Goal: Task Accomplishment & Management: Use online tool/utility

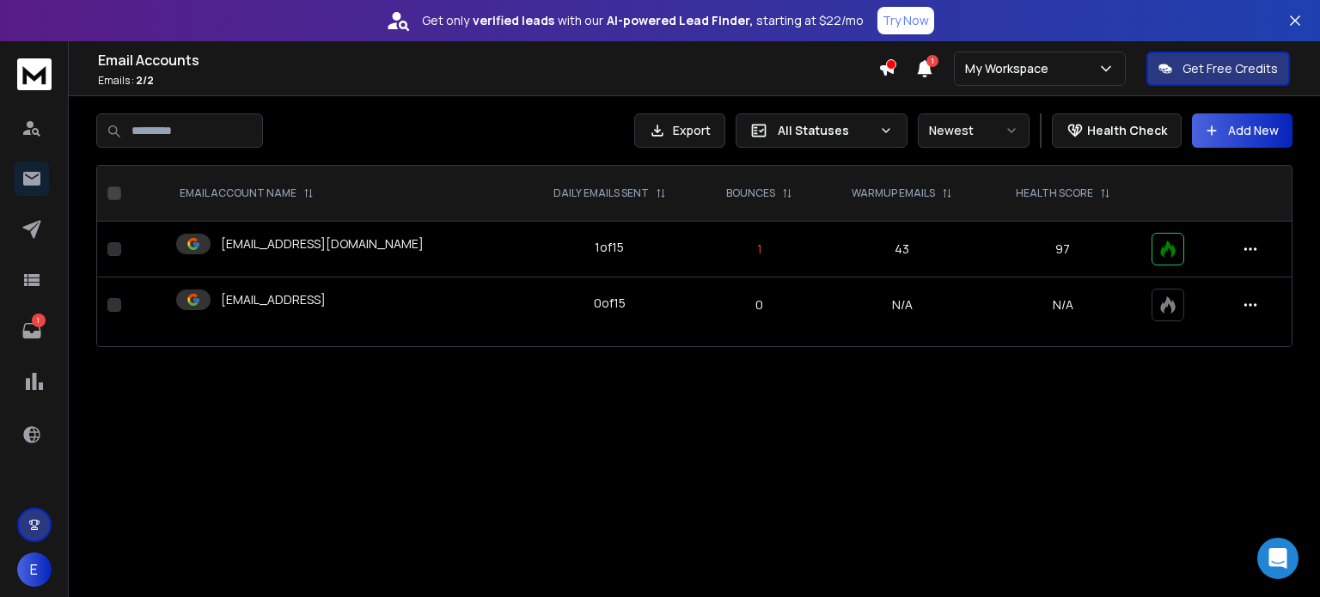
click at [710, 247] on p "1" at bounding box center [760, 249] width 100 height 17
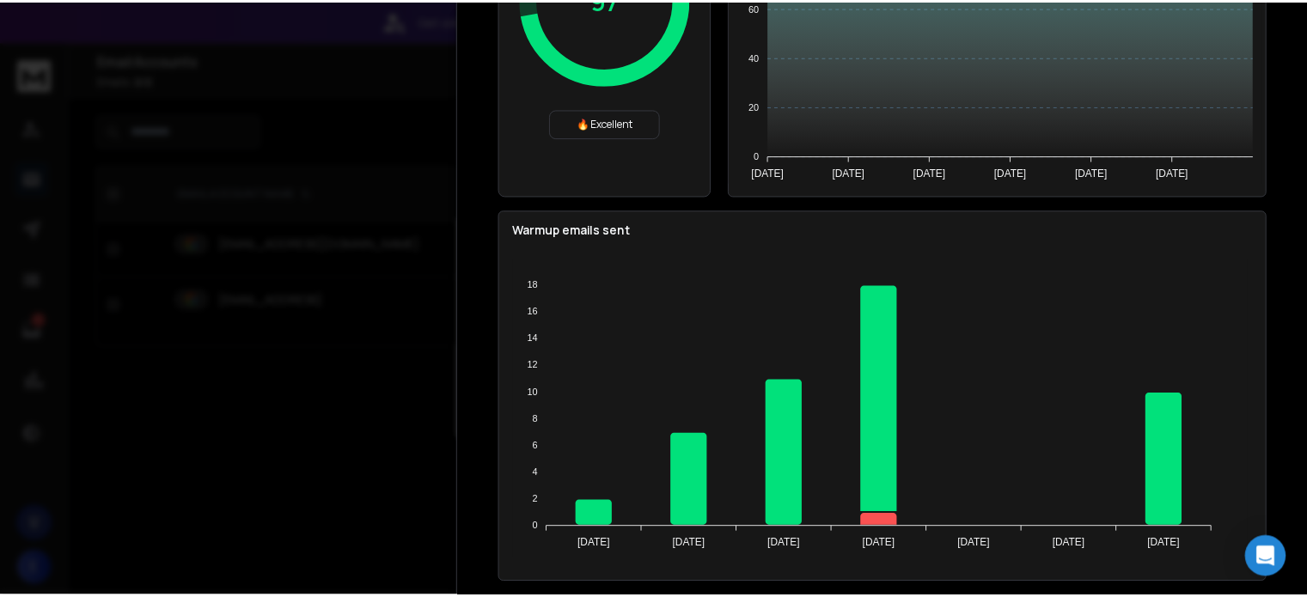
scroll to position [764, 0]
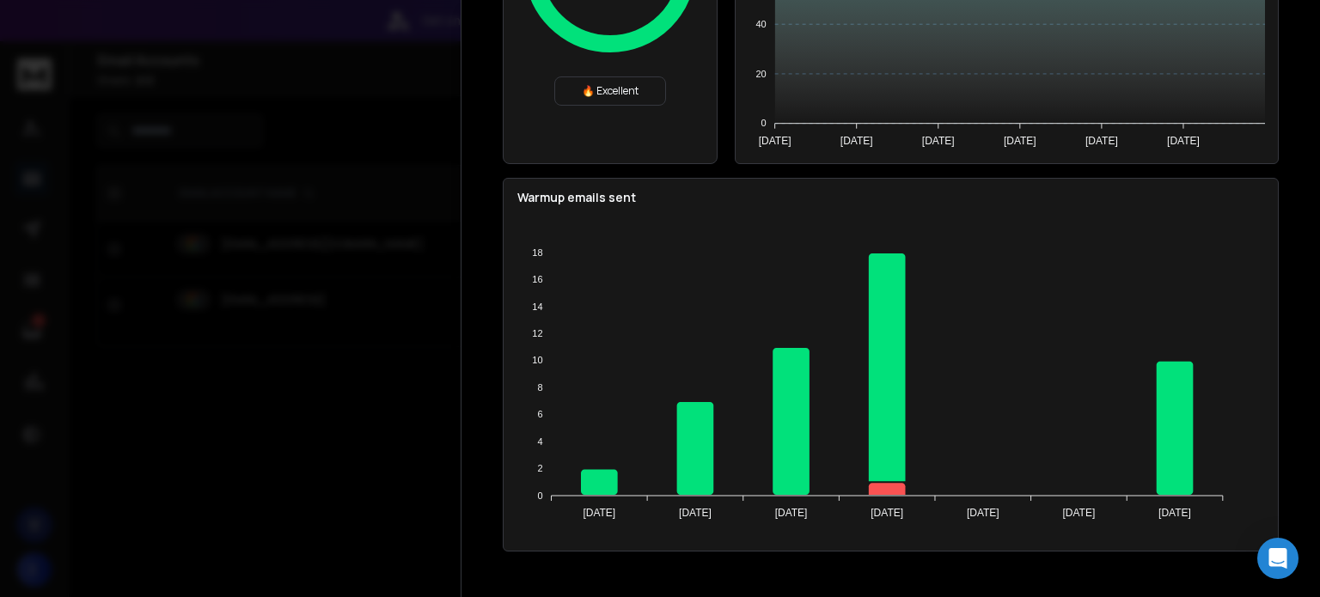
click at [344, 389] on div at bounding box center [660, 298] width 1320 height 597
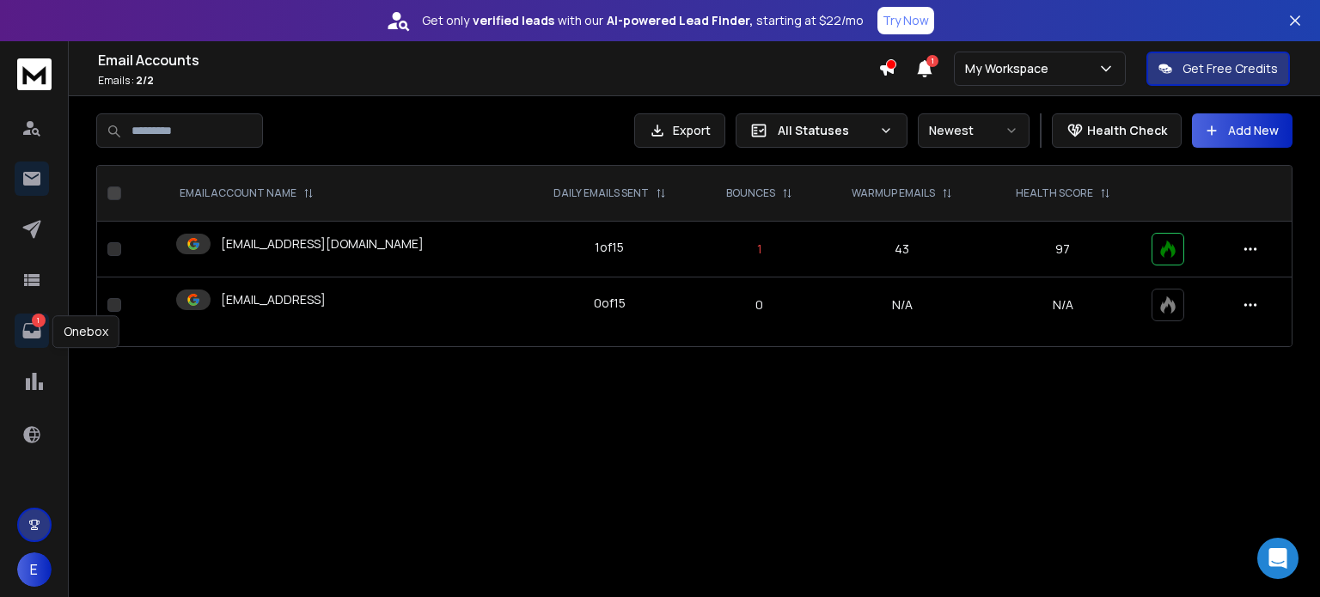
click at [28, 327] on icon at bounding box center [31, 330] width 21 height 21
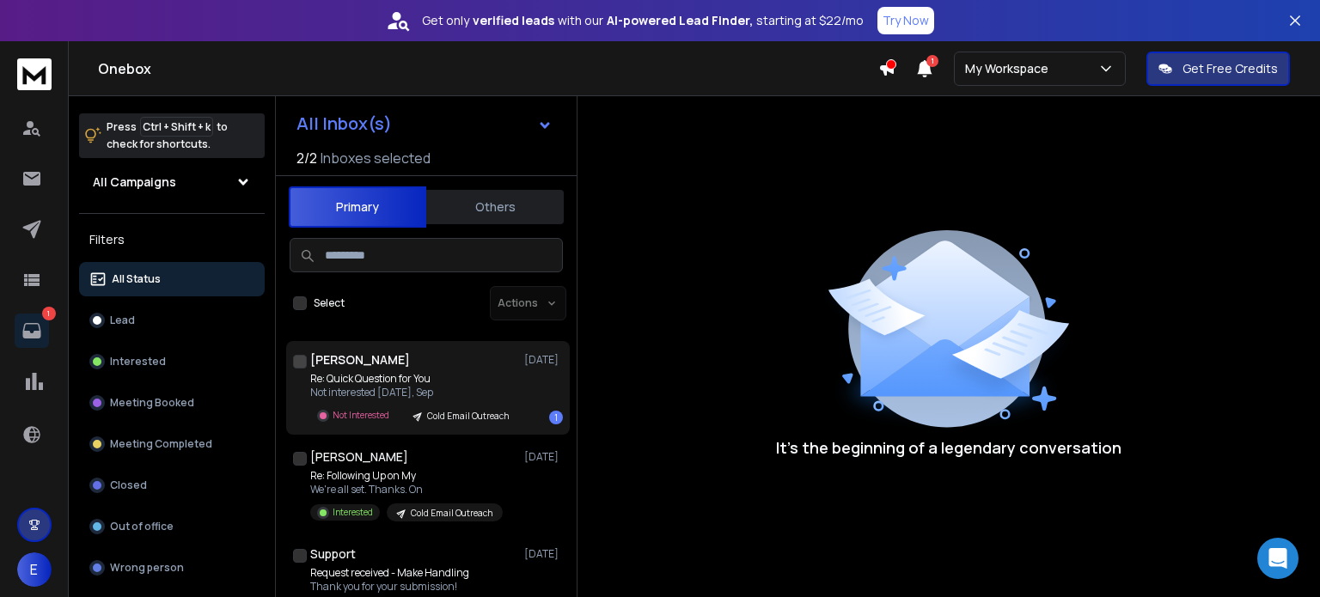
click at [409, 367] on div "[PERSON_NAME] [DATE]" at bounding box center [436, 359] width 253 height 17
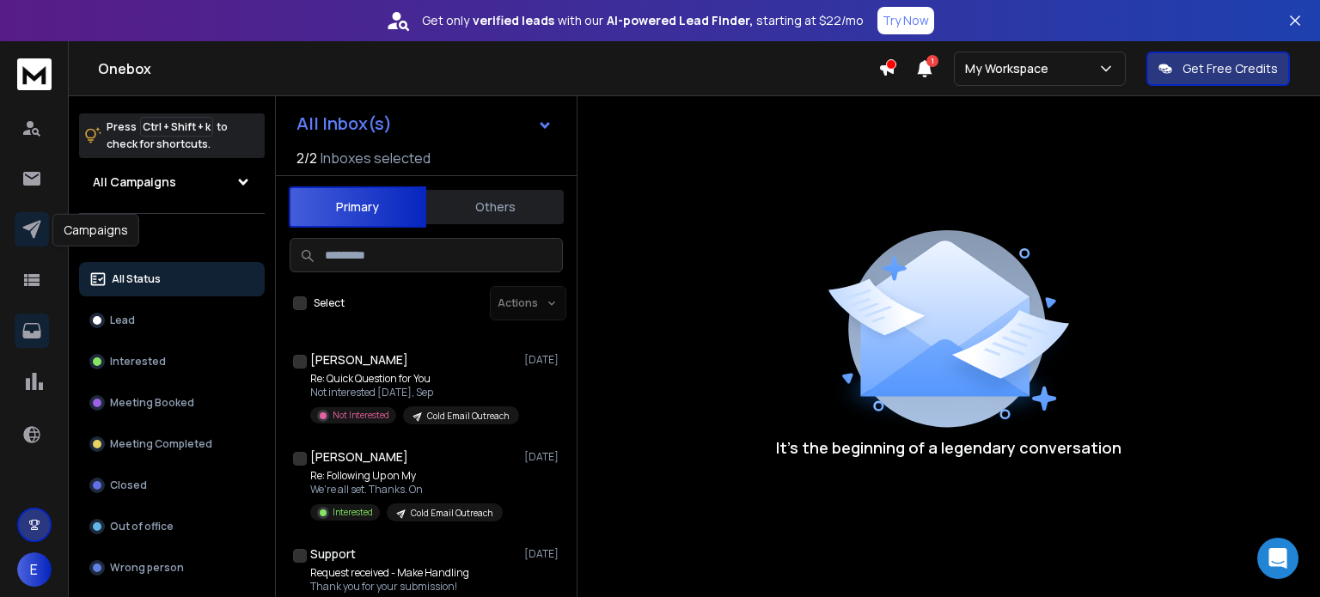
click at [30, 229] on icon at bounding box center [31, 229] width 18 height 18
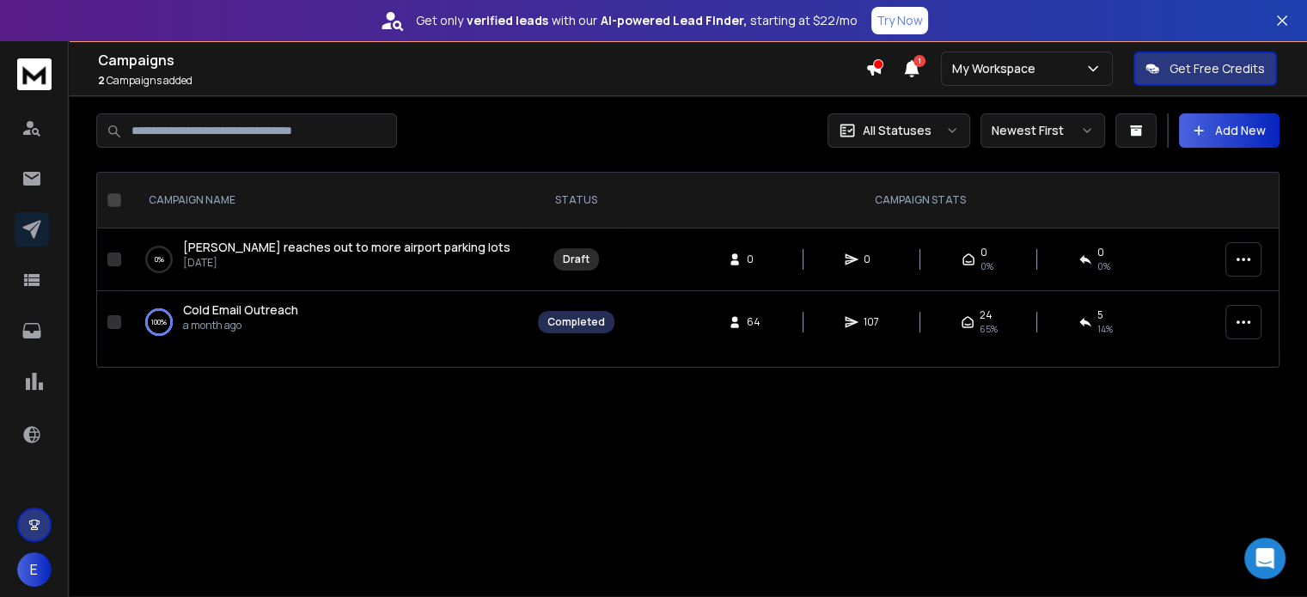
click at [276, 313] on span "Cold Email Outreach" at bounding box center [240, 310] width 115 height 16
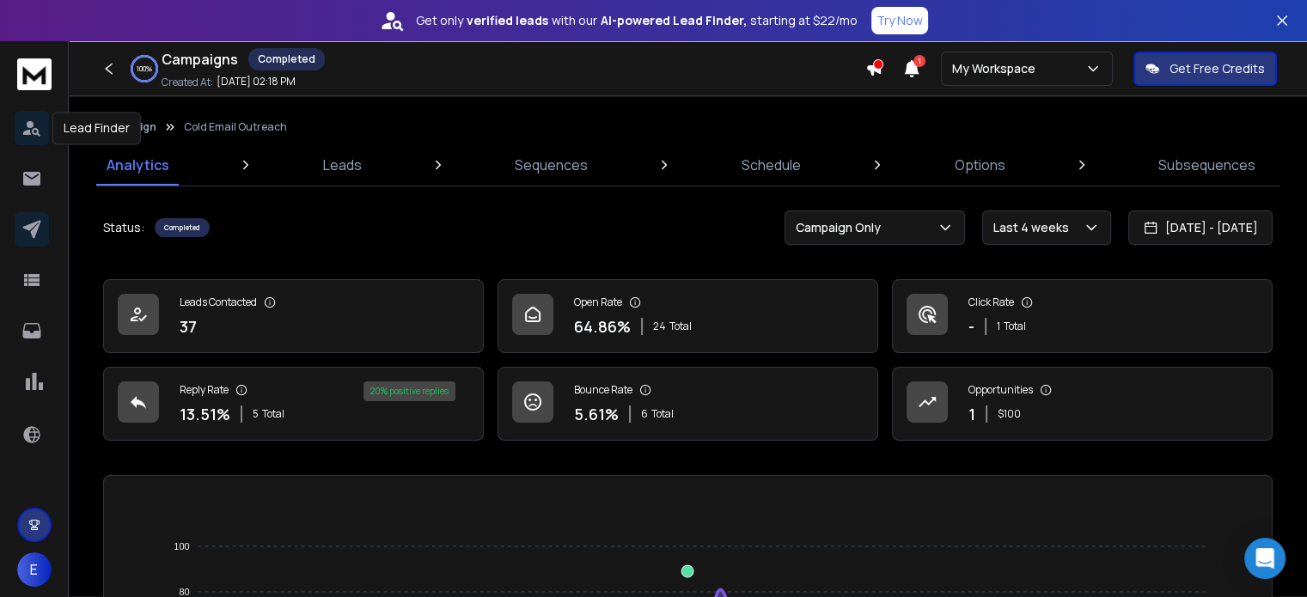
click at [35, 140] on link at bounding box center [32, 128] width 34 height 34
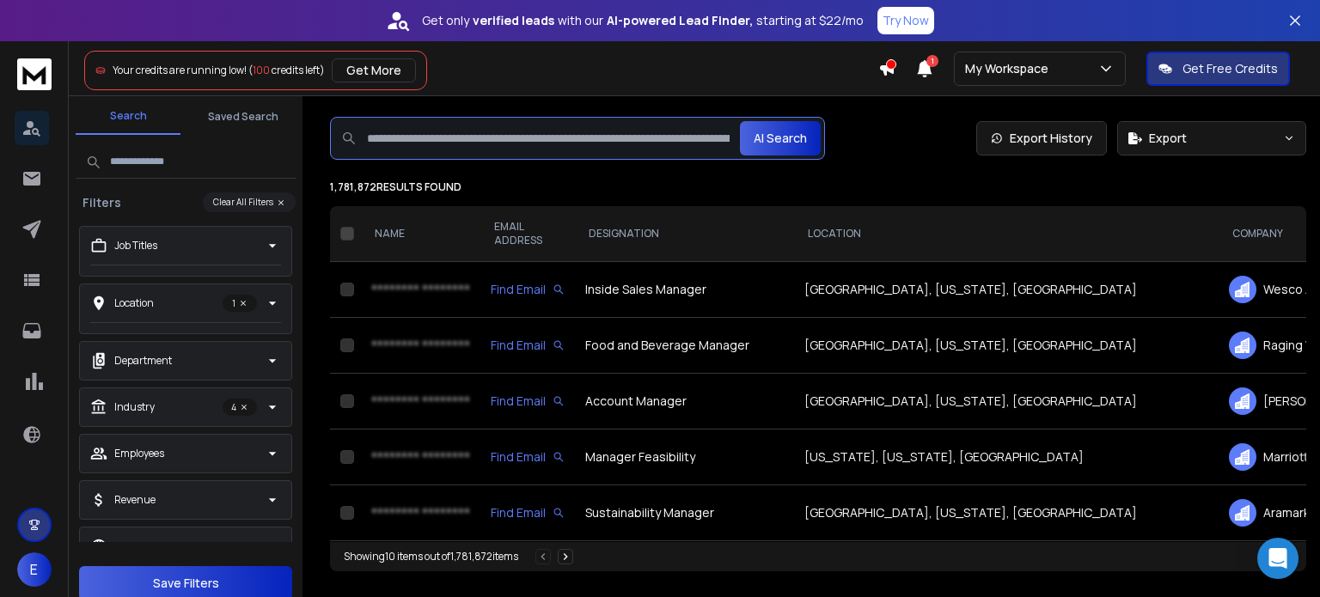
click at [418, 140] on textarea at bounding box center [548, 138] width 363 height 34
